Goal: Task Accomplishment & Management: Use online tool/utility

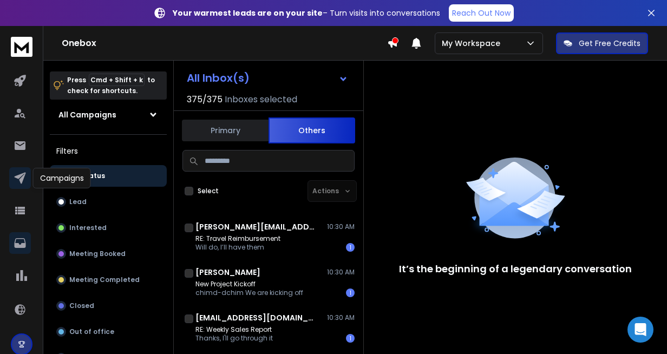
click at [24, 175] on icon at bounding box center [19, 177] width 11 height 11
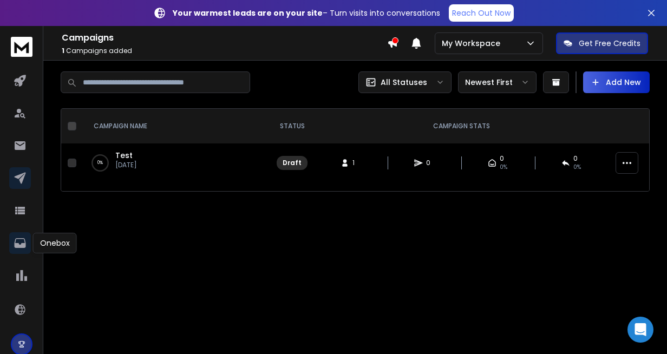
click at [19, 238] on icon at bounding box center [19, 243] width 11 height 10
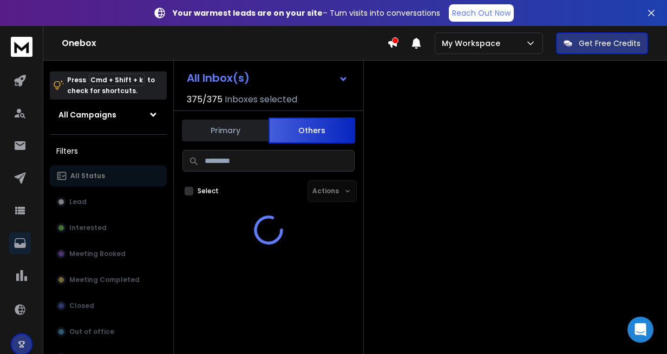
click at [303, 128] on button "Others" at bounding box center [312, 130] width 87 height 26
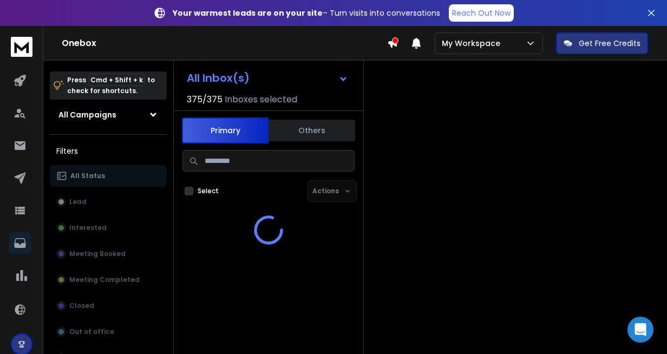
click at [220, 127] on button "Primary" at bounding box center [225, 130] width 87 height 26
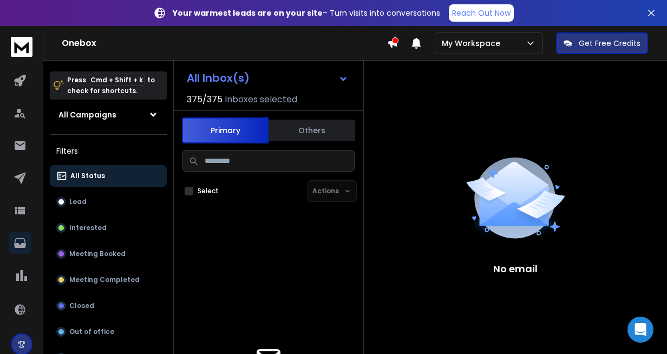
click at [298, 125] on button "Others" at bounding box center [312, 131] width 87 height 24
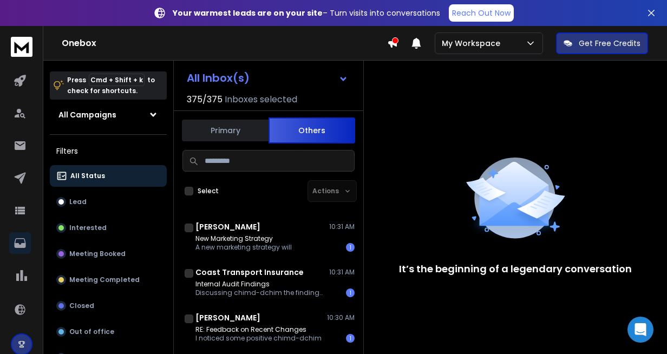
click at [247, 126] on button "Primary" at bounding box center [225, 131] width 87 height 24
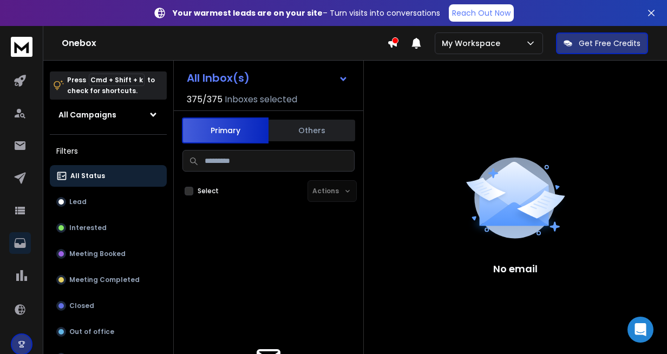
click at [293, 128] on button "Others" at bounding box center [312, 131] width 87 height 24
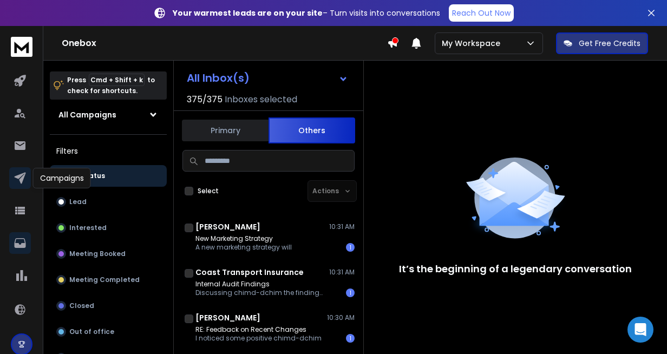
click at [14, 176] on icon at bounding box center [20, 178] width 13 height 13
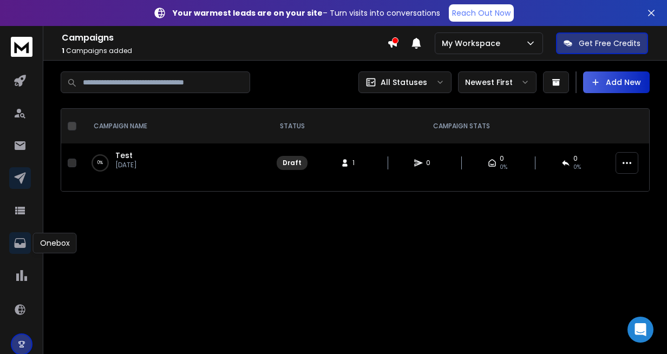
click at [14, 241] on icon at bounding box center [20, 243] width 13 height 13
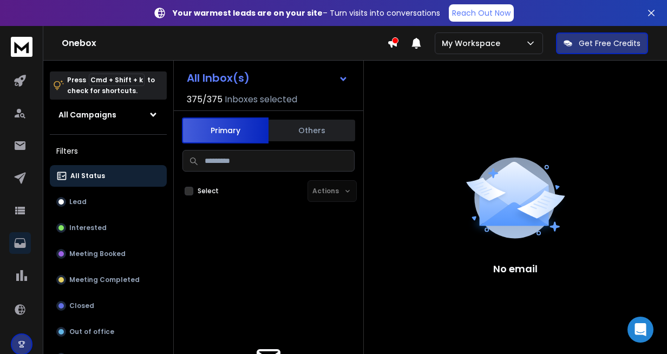
click at [285, 131] on button "Others" at bounding box center [312, 131] width 87 height 24
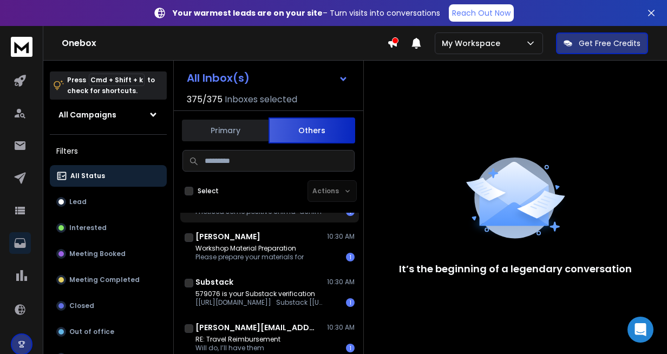
scroll to position [182, 0]
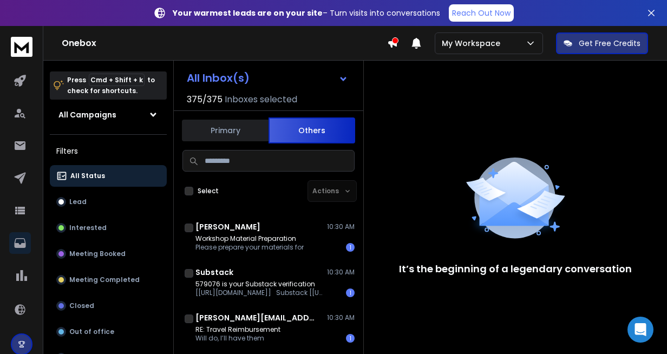
click at [244, 132] on button "Primary" at bounding box center [225, 131] width 87 height 24
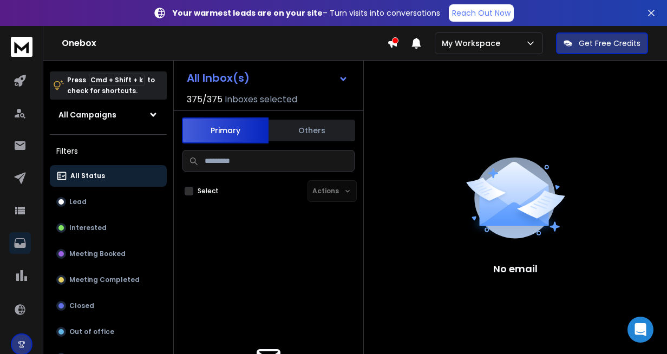
click at [302, 130] on button "Others" at bounding box center [312, 131] width 87 height 24
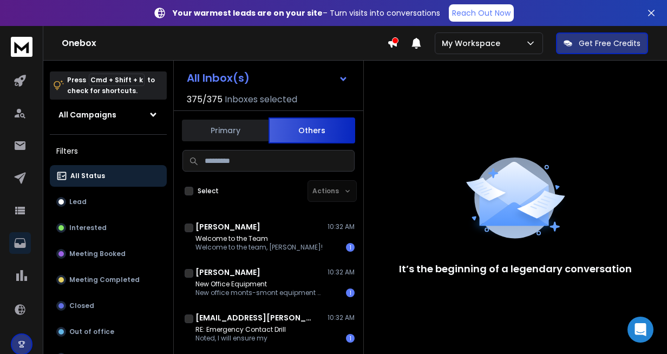
click at [217, 132] on button "Primary" at bounding box center [225, 131] width 87 height 24
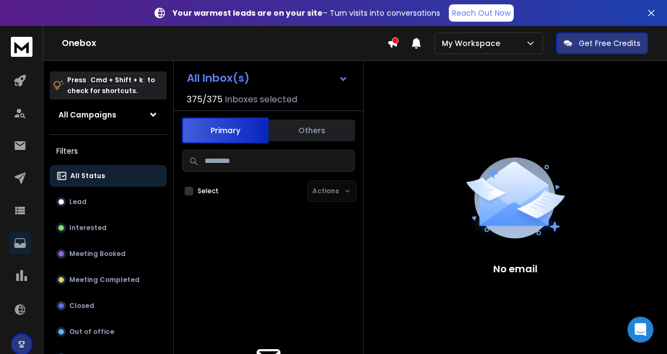
click at [293, 128] on button "Others" at bounding box center [312, 131] width 87 height 24
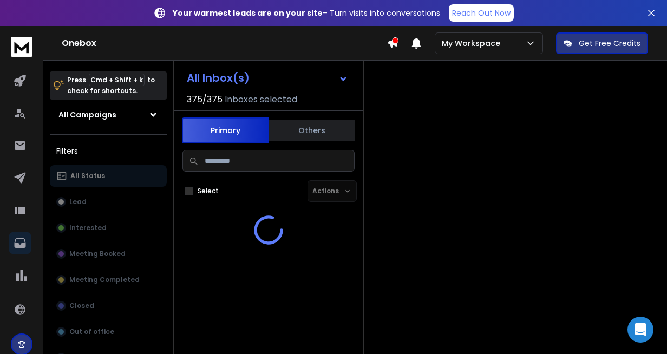
click at [224, 131] on button "Primary" at bounding box center [225, 130] width 87 height 26
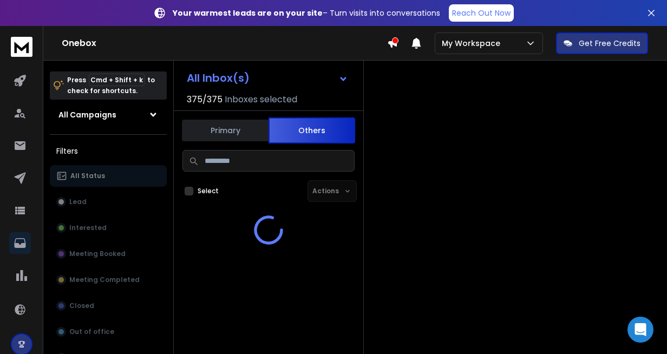
click at [284, 128] on button "Others" at bounding box center [312, 130] width 87 height 26
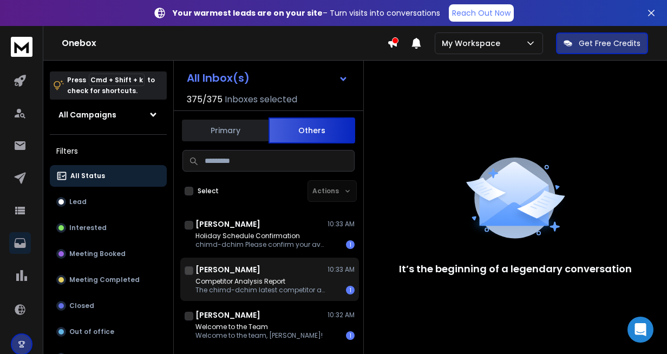
scroll to position [0, 0]
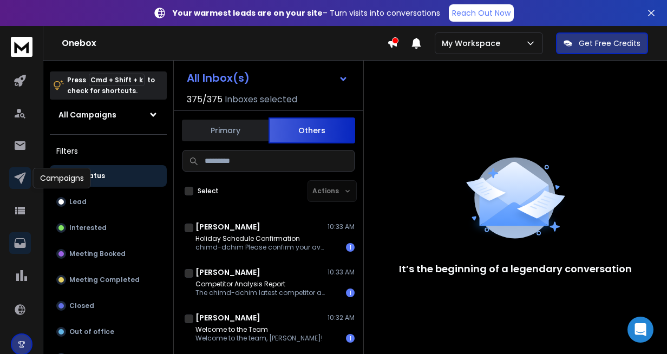
click at [25, 179] on icon at bounding box center [20, 178] width 13 height 13
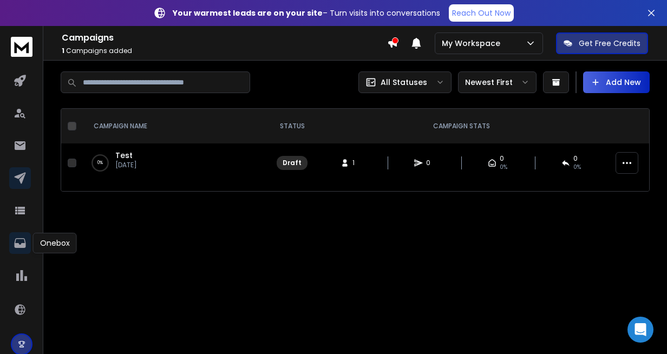
click at [16, 240] on icon at bounding box center [20, 243] width 13 height 13
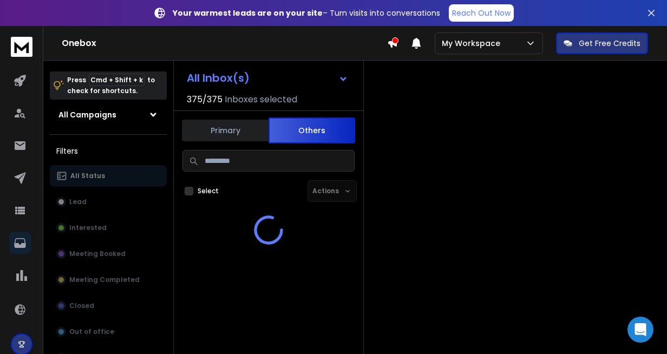
click at [328, 131] on button "Others" at bounding box center [312, 130] width 87 height 26
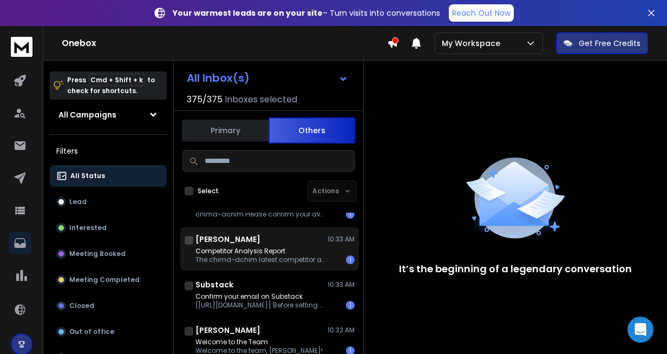
scroll to position [81, 0]
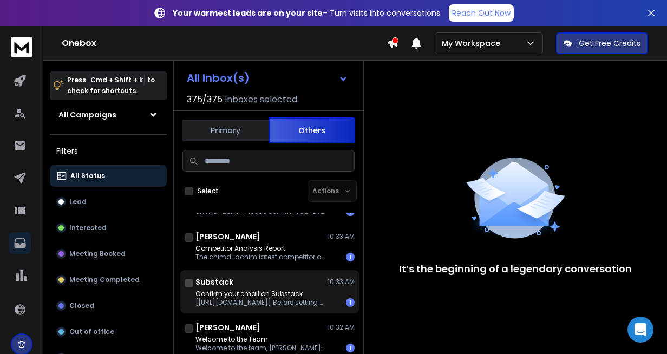
click at [271, 287] on div "Substack 10:33 AM Confirm your email on Substack [[URL][DOMAIN_NAME]] Before se…" at bounding box center [274, 292] width 159 height 30
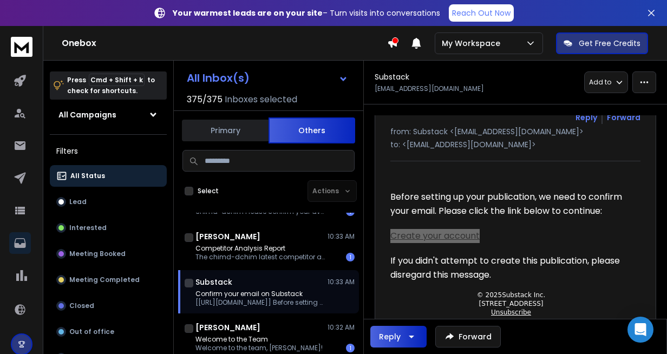
scroll to position [0, 0]
